Goal: Task Accomplishment & Management: Manage account settings

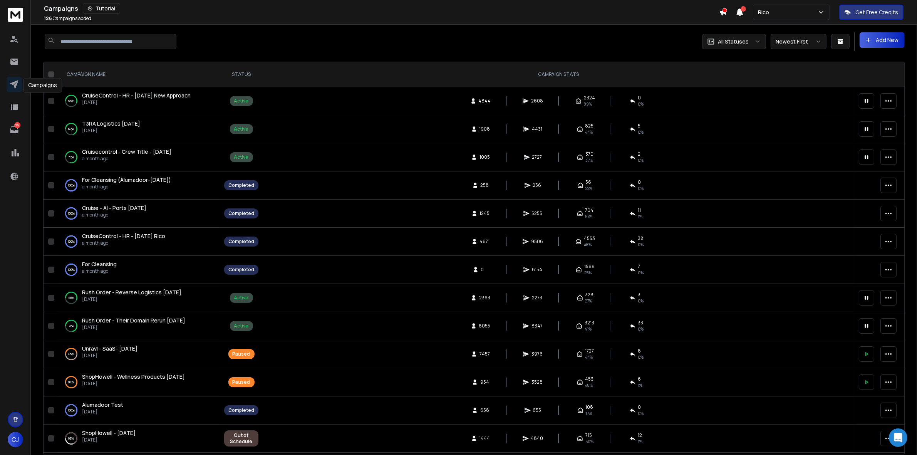
click at [18, 89] on link at bounding box center [14, 84] width 15 height 15
click at [13, 82] on icon at bounding box center [14, 84] width 9 height 9
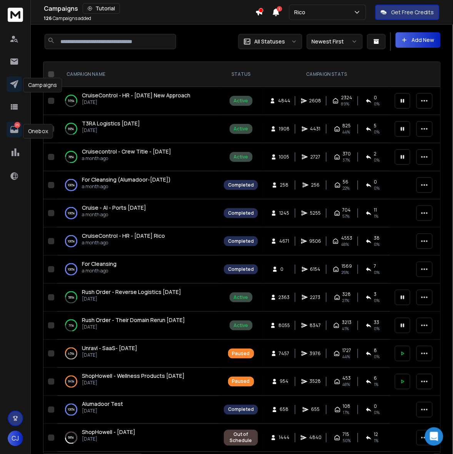
click at [10, 131] on icon at bounding box center [14, 129] width 8 height 7
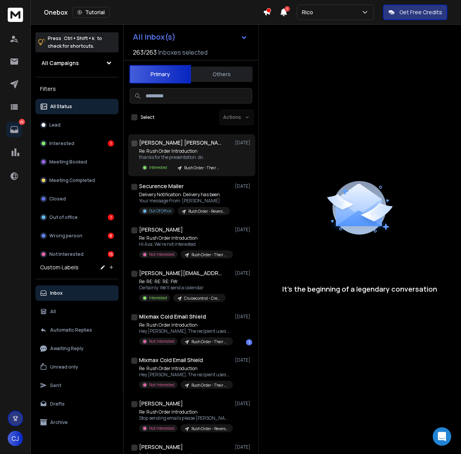
drag, startPoint x: 187, startPoint y: 151, endPoint x: 179, endPoint y: 160, distance: 12.0
click at [187, 151] on p "Re: Rush Order Introduction" at bounding box center [182, 151] width 87 height 6
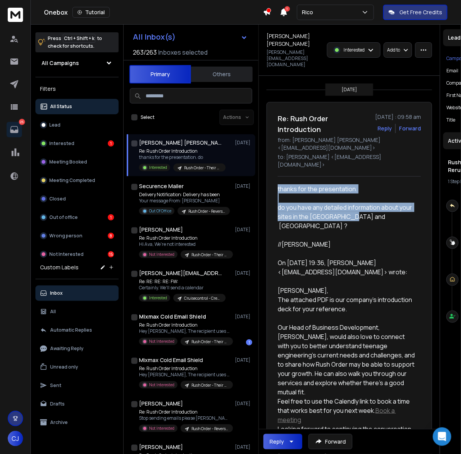
drag, startPoint x: 359, startPoint y: 191, endPoint x: 278, endPoint y: 161, distance: 86.6
copy div "thanks for the presentation. do you have any detailed information about your si…"
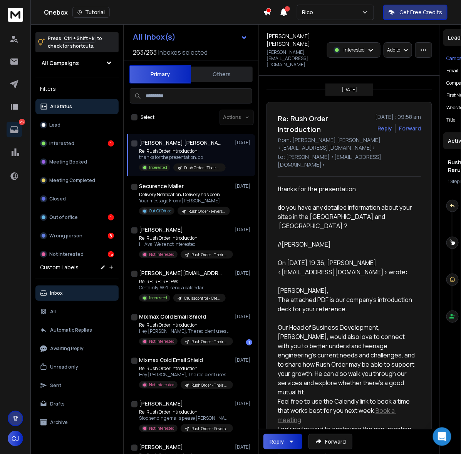
click at [315, 136] on p "from: Johan Townsley Lidehäll <johan@teenage.engineering>" at bounding box center [349, 143] width 143 height 15
copy p "from: Johan Townsley Lidehäll <johan@teenage.engineering>"
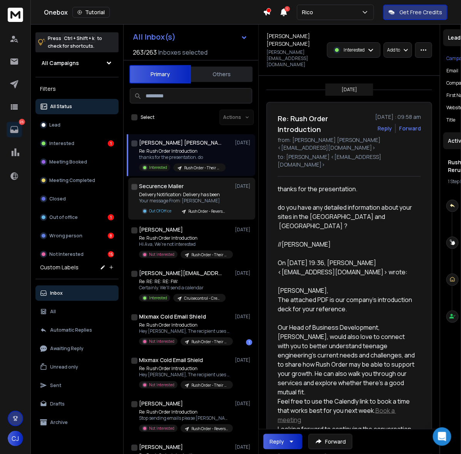
click at [195, 198] on p "Your message From: Emma Johnson" at bounding box center [184, 201] width 91 height 6
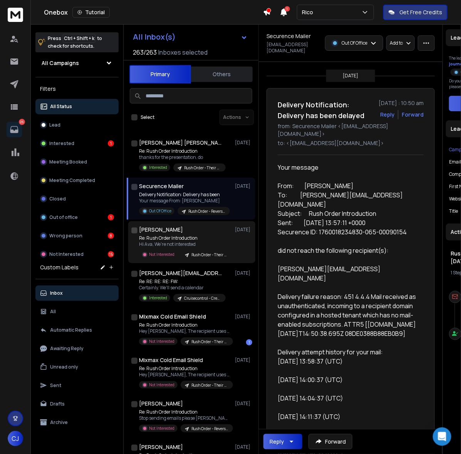
drag, startPoint x: 188, startPoint y: 234, endPoint x: 192, endPoint y: 236, distance: 4.1
click at [187, 234] on div "Emily Bucior 09 Oct Re: Rush Order Introduction Hi Ava, We're not interested No…" at bounding box center [195, 242] width 113 height 33
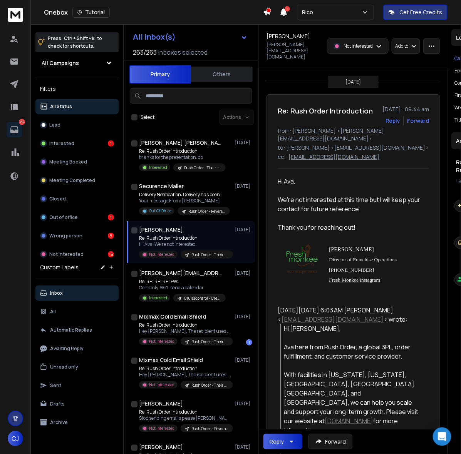
drag, startPoint x: 380, startPoint y: 191, endPoint x: 264, endPoint y: 183, distance: 115.4
click at [264, 183] on div "4 days ago Re: Rush Order Introduction 9 October 2025 : 09:44 am Reply Forward …" at bounding box center [353, 333] width 189 height 514
copy div "We're not interested at this time but I will keep your contact for future refer…"
click at [341, 127] on p "from: Emily Bucior <emily@freshmonkee.com>" at bounding box center [353, 134] width 151 height 15
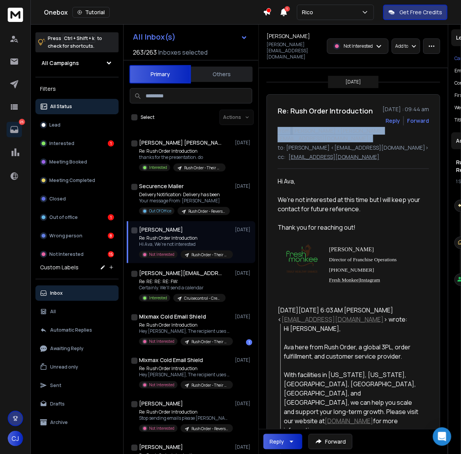
click at [341, 127] on p "from: Emily Bucior <emily@freshmonkee.com>" at bounding box center [353, 134] width 151 height 15
copy p "from: Emily Bucior <emily@freshmonkee.com>"
click at [353, 127] on p "from: Emily Bucior <emily@freshmonkee.com>" at bounding box center [353, 134] width 151 height 15
drag, startPoint x: 343, startPoint y: 119, endPoint x: 388, endPoint y: 118, distance: 44.7
click at [388, 127] on p "from: Emily Bucior <emily@freshmonkee.com>" at bounding box center [353, 134] width 151 height 15
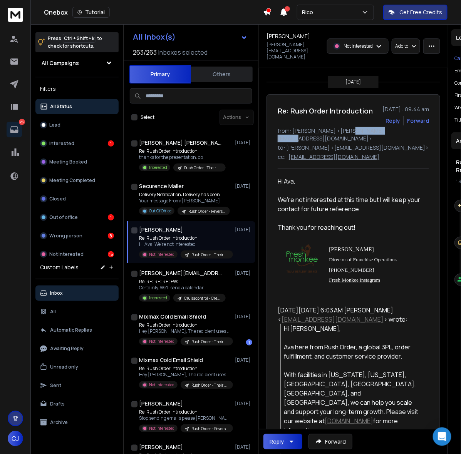
copy p "freshmonkee.com"
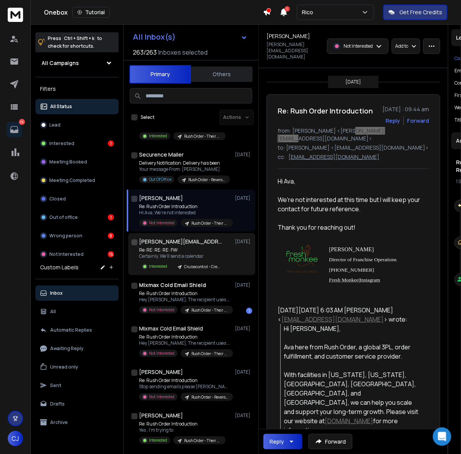
scroll to position [48, 0]
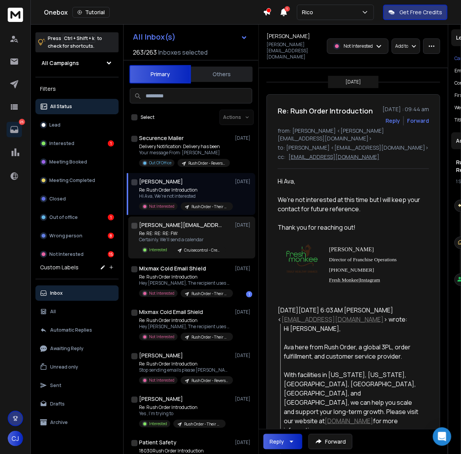
click at [182, 231] on p "Re: RE: RE: RE: FW:" at bounding box center [182, 234] width 87 height 6
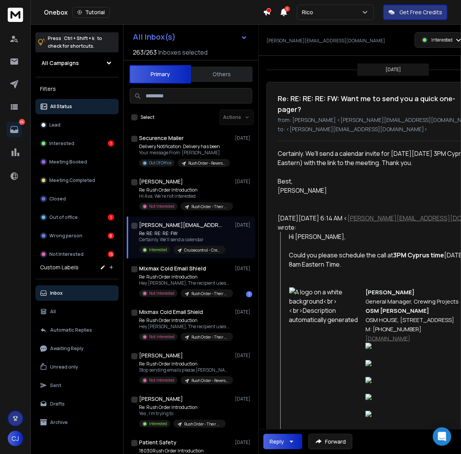
drag, startPoint x: 378, startPoint y: 264, endPoint x: 280, endPoint y: 256, distance: 97.7
copy span "Could you please schedule the call at 3PM Cyprus time next Wednesday? Trust it …"
click at [351, 103] on h1 "Re: RE: RE: RE: FW: Want me to send you a quick one-pager?" at bounding box center [368, 104] width 181 height 22
click at [341, 117] on p "from: Alec <alec@advertising.prospekture.website>" at bounding box center [393, 120] width 231 height 8
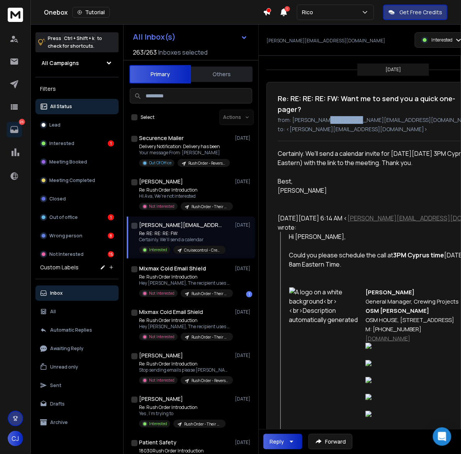
click at [341, 117] on p "from: Alec <alec@advertising.prospekture.website>" at bounding box center [393, 120] width 231 height 8
copy p "from: Alec <alec@advertising.prospekture.website>"
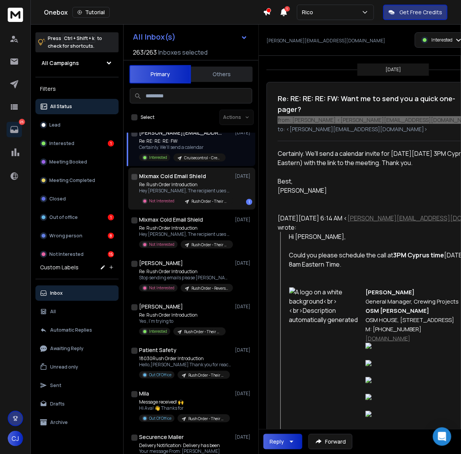
scroll to position [144, 0]
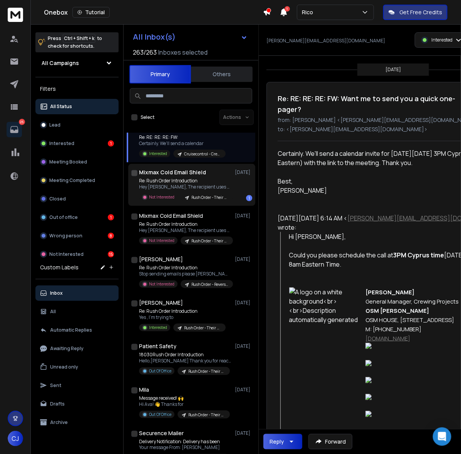
click at [192, 185] on p "Hey Harvey, The recipient uses Mixmax" at bounding box center [185, 187] width 92 height 6
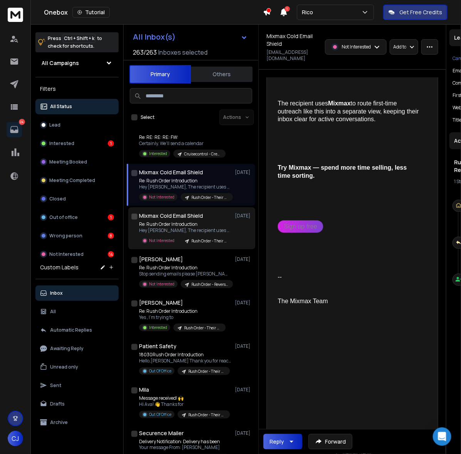
click at [154, 214] on h1 "Mixmax Cold Email Shield" at bounding box center [171, 216] width 64 height 8
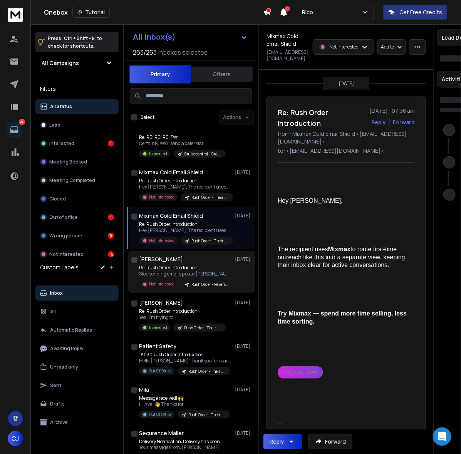
click at [185, 257] on div "Pierre Cherelle 05 Oct" at bounding box center [195, 260] width 113 height 8
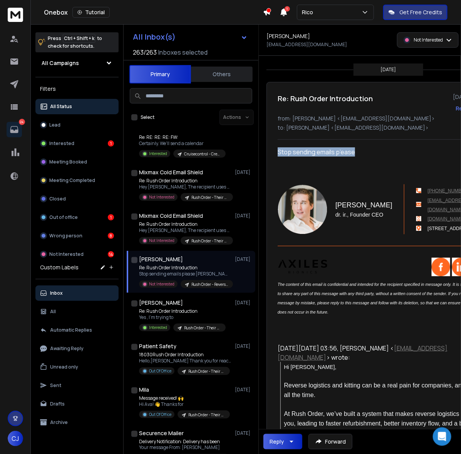
drag, startPoint x: 387, startPoint y: 155, endPoint x: 271, endPoint y: 152, distance: 115.9
copy div "Stop sending emails p’ease"
click at [380, 117] on p "from: Pierre Cherelle <pierre@axilesbionics.com>" at bounding box center [388, 119] width 221 height 8
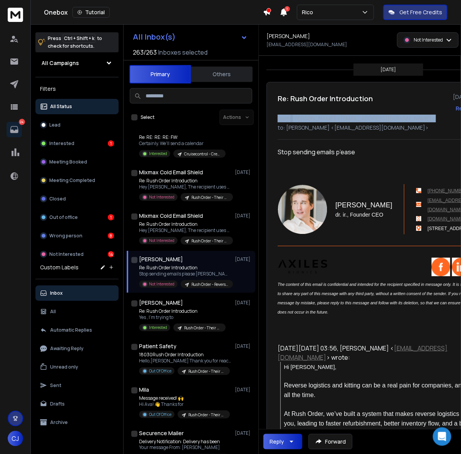
click at [380, 117] on p "from: Pierre Cherelle <pierre@axilesbionics.com>" at bounding box center [388, 119] width 221 height 8
copy p "from: Pierre Cherelle <pierre@axilesbionics.com>"
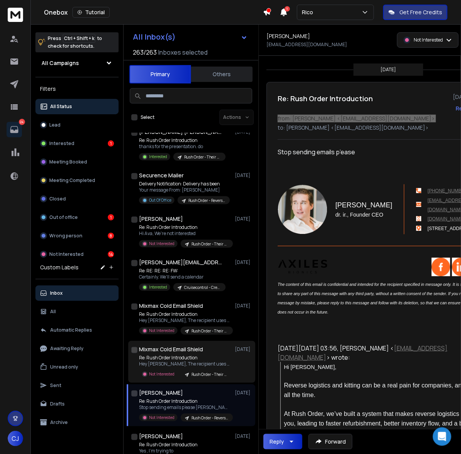
scroll to position [0, 0]
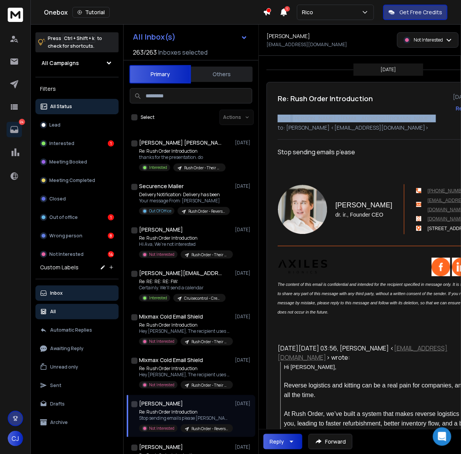
click at [70, 306] on button "All" at bounding box center [76, 311] width 83 height 15
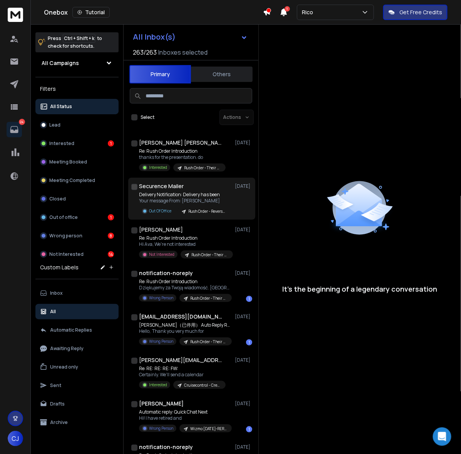
drag, startPoint x: 201, startPoint y: 197, endPoint x: 210, endPoint y: 203, distance: 10.4
click at [201, 198] on p "Your message From: Emma Johnson" at bounding box center [184, 201] width 91 height 6
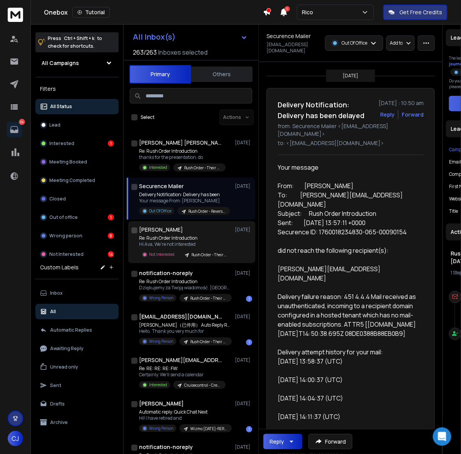
click at [216, 234] on div "Emily Bucior 09 Oct Re: Rush Order Introduction Hi Ava, We're not interested No…" at bounding box center [195, 242] width 113 height 33
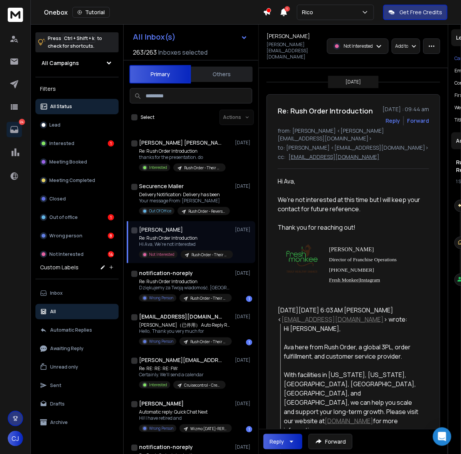
click at [202, 241] on p "Re: Rush Order Introduction" at bounding box center [185, 238] width 92 height 6
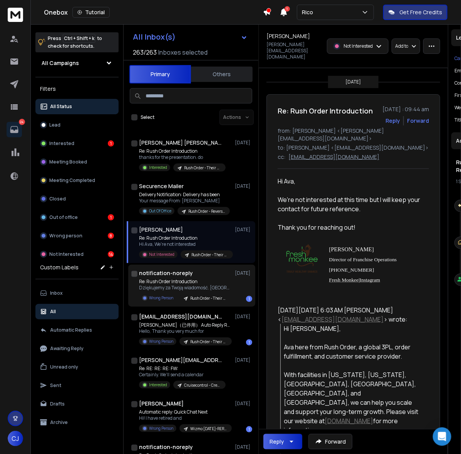
click at [187, 277] on div "notification-noreply 09 Oct Re: Rush Order Introduction Dziękujemy za Twoją wia…" at bounding box center [195, 285] width 113 height 33
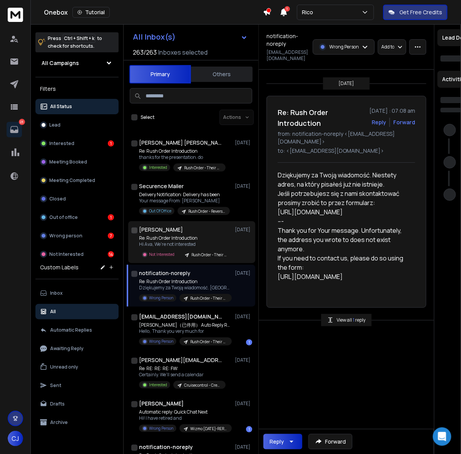
scroll to position [96, 0]
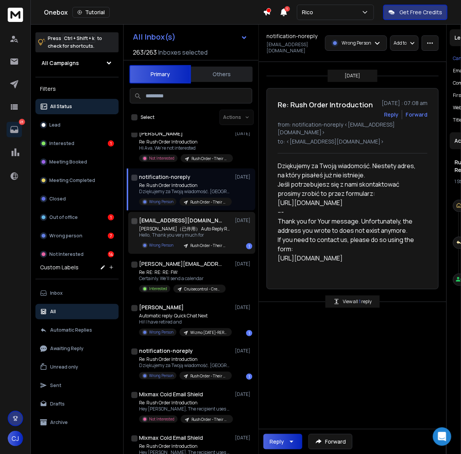
click at [197, 235] on p "Hello, Thank you very much for" at bounding box center [185, 235] width 92 height 6
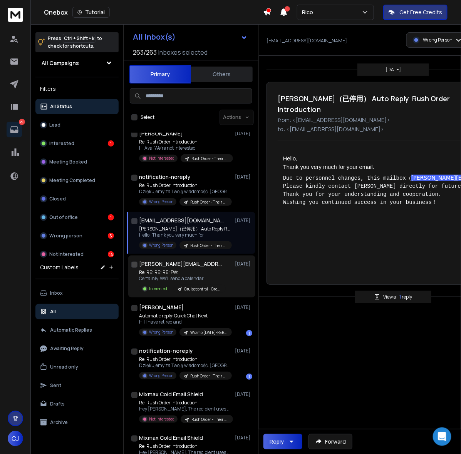
click at [194, 266] on h1 "ramona.lavkinaite@osmthome.com" at bounding box center [181, 264] width 85 height 8
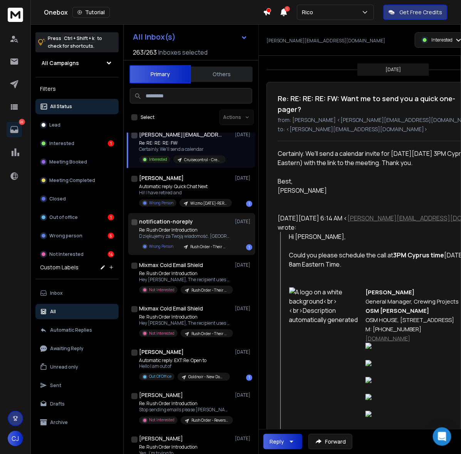
scroll to position [241, 0]
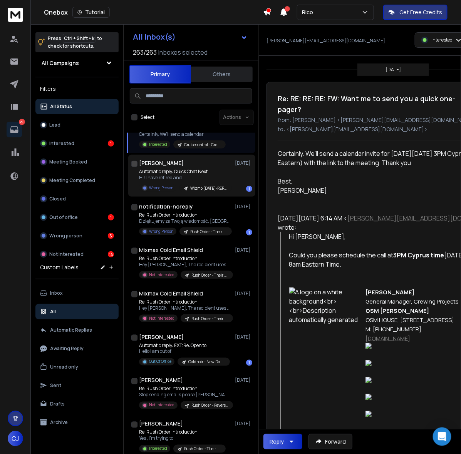
click at [201, 173] on p "Automatic reply: Quick Chat Next" at bounding box center [185, 172] width 92 height 6
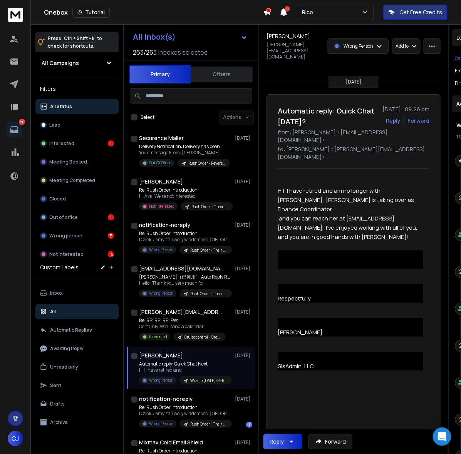
scroll to position [0, 0]
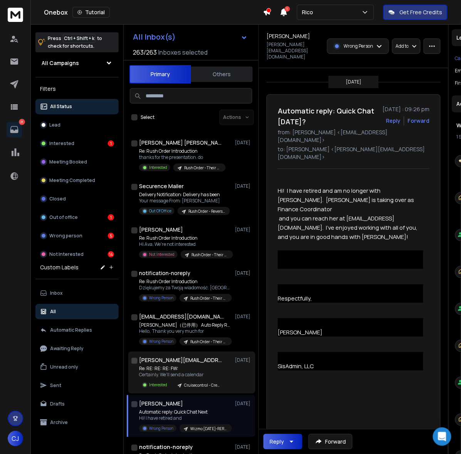
click at [167, 368] on p "Re: RE: RE: RE: FW:" at bounding box center [182, 369] width 87 height 6
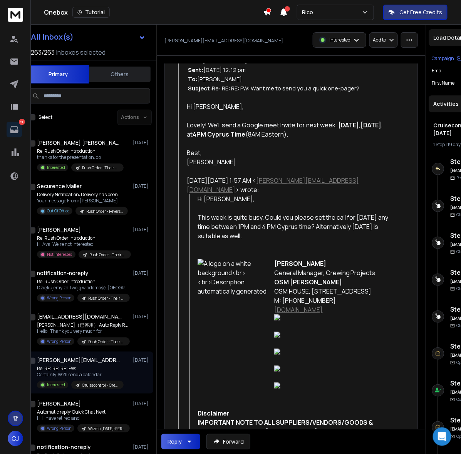
scroll to position [0, 144]
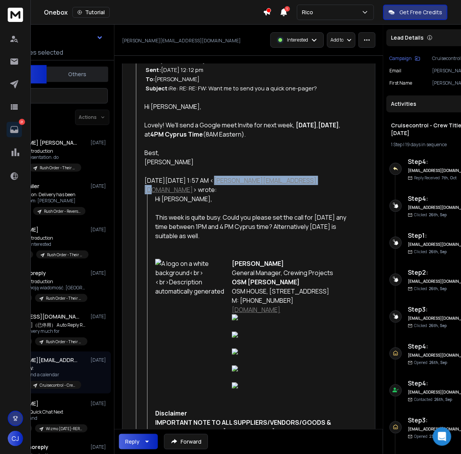
drag, startPoint x: 346, startPoint y: 171, endPoint x: 246, endPoint y: 174, distance: 100.1
click at [246, 176] on div "On Tuesday, Oct 7, 2025 at 1:57 AM < ramona.lavkinaite@osmthome.com > wrote:" at bounding box center [252, 185] width 214 height 18
copy link "ramona.lavkinaite@osmthome.com"
